Goal: Navigation & Orientation: Find specific page/section

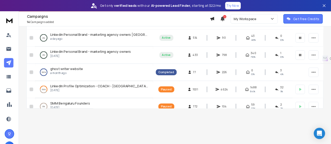
scroll to position [39, 0]
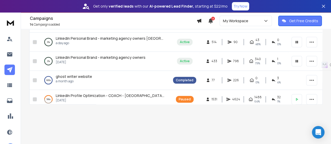
click at [57, 7] on div "Get only verified leads with our AI-powered Lead Finder, starting at $22/mo Try…" at bounding box center [165, 6] width 331 height 13
click at [97, 134] on div "Campaigns 14 Campaigns Added All Statuses Newest First Add New CAMPAIGN NAME ST…" at bounding box center [175, 68] width 293 height 144
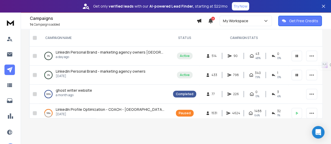
scroll to position [33, 0]
